Goal: Find specific page/section: Find specific page/section

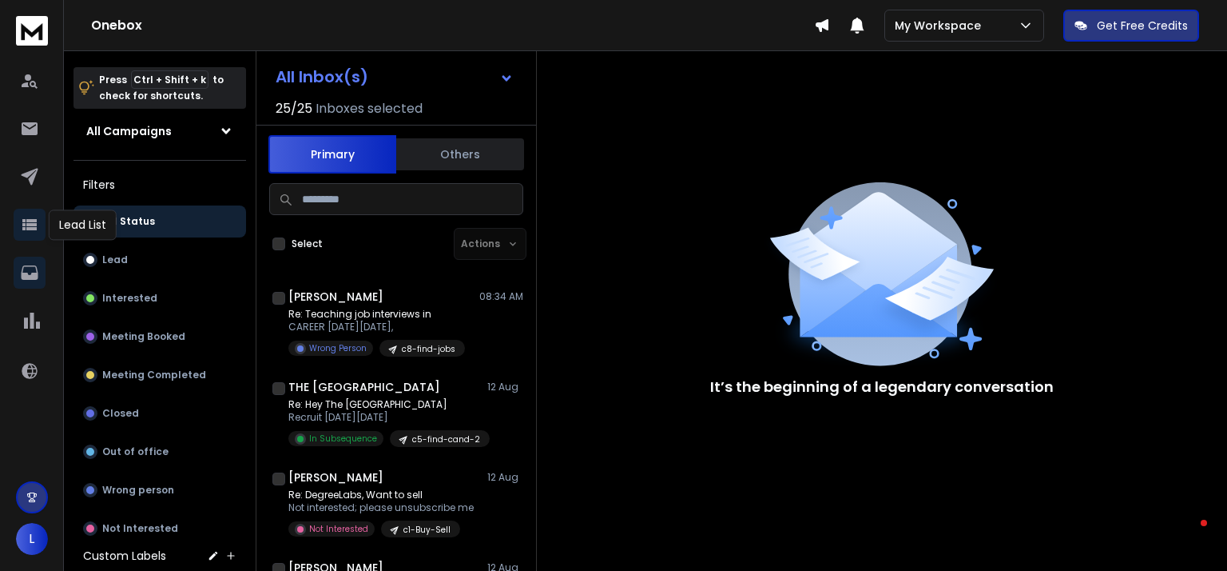
click at [24, 226] on icon at bounding box center [29, 224] width 19 height 19
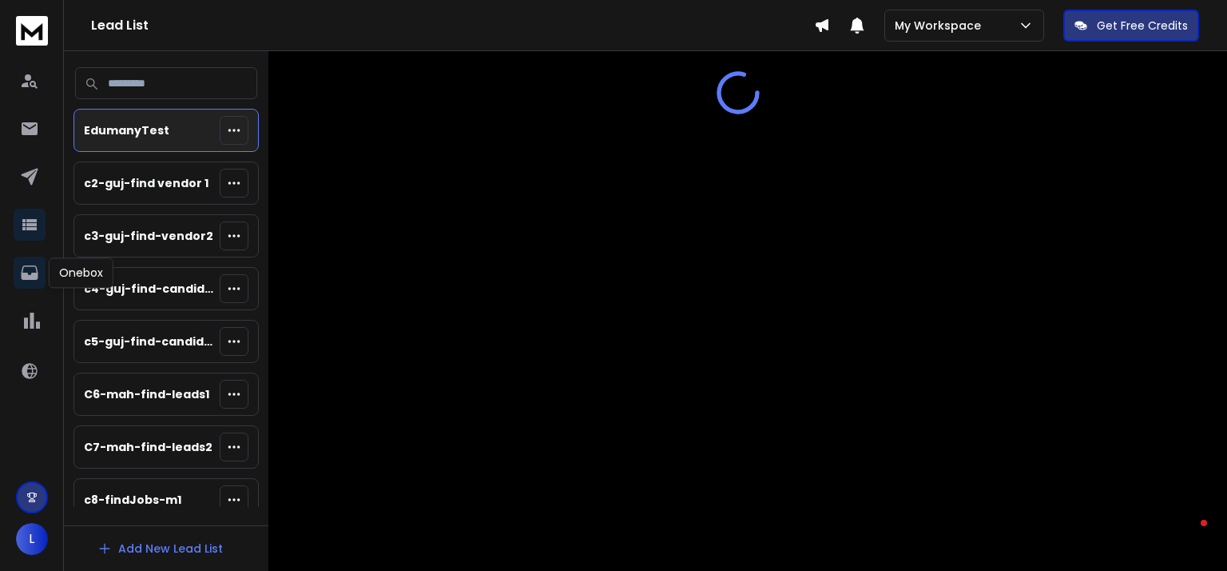
click at [30, 268] on icon at bounding box center [29, 272] width 19 height 19
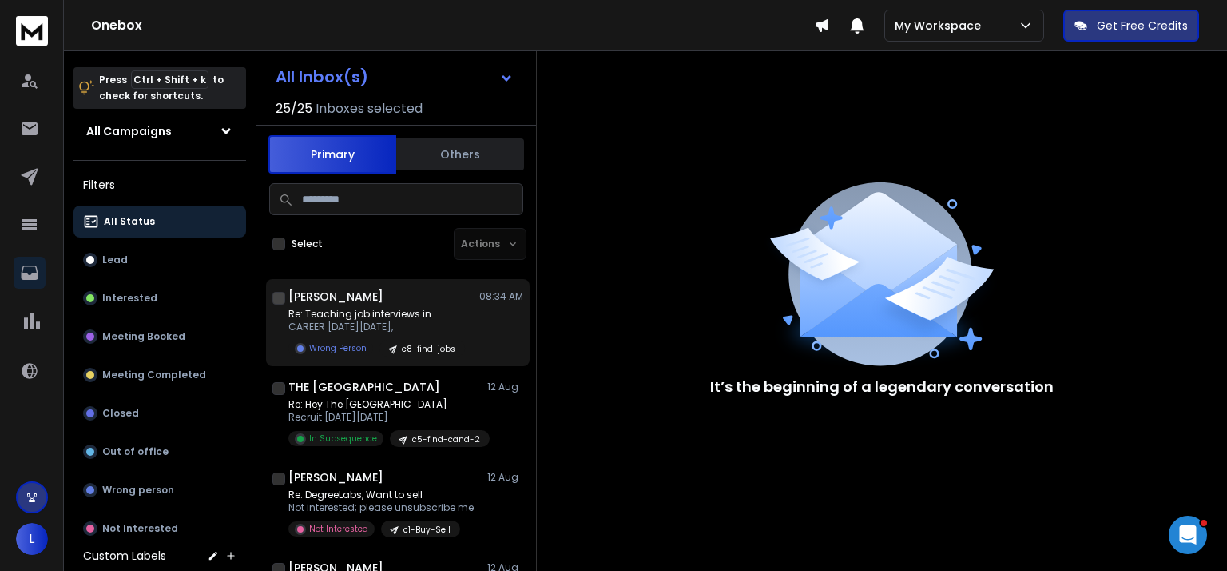
click at [329, 309] on p "Re: Teaching job interviews in" at bounding box center [376, 314] width 177 height 13
